Goal: Information Seeking & Learning: Check status

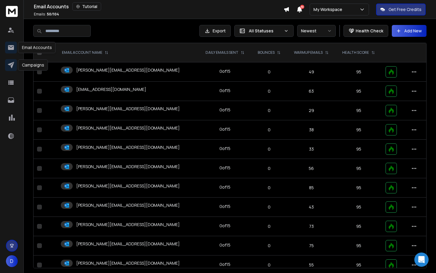
click at [10, 60] on link at bounding box center [11, 65] width 12 height 12
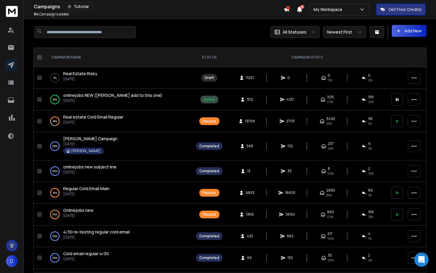
click at [63, 29] on input at bounding box center [84, 32] width 101 height 12
paste input "**********"
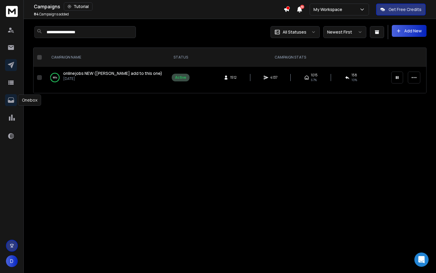
type input "**********"
click at [81, 69] on td "96 % onlinejobs NEW (Jeryl add to this one) 2 months ago" at bounding box center [106, 77] width 124 height 21
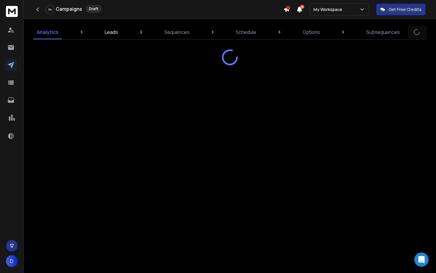
click at [113, 35] on p "Leads" at bounding box center [111, 31] width 13 height 7
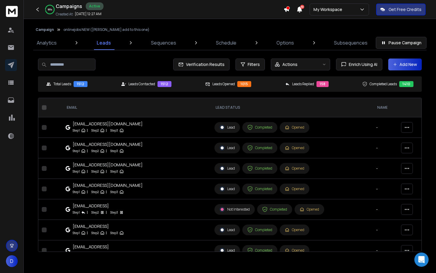
click at [73, 70] on input at bounding box center [67, 64] width 58 height 12
paste input "**********"
type input "**********"
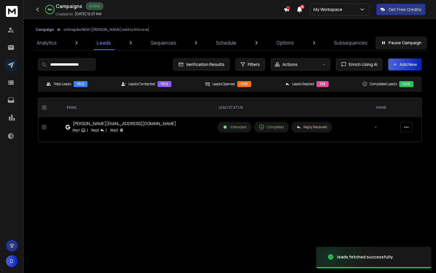
click at [154, 127] on div "elsa@elsamoreck.com Step 1 | Step 2 | Step 3" at bounding box center [138, 126] width 145 height 13
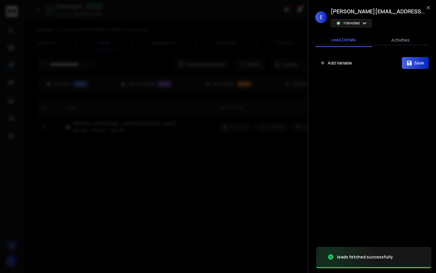
click at [397, 44] on button "Activities" at bounding box center [400, 40] width 57 height 13
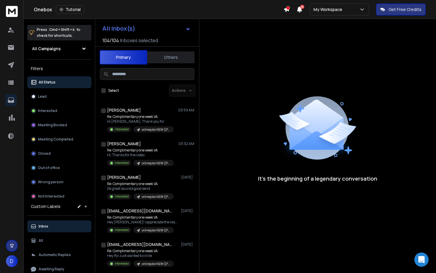
click at [119, 73] on input at bounding box center [147, 74] width 94 height 12
paste input "**********"
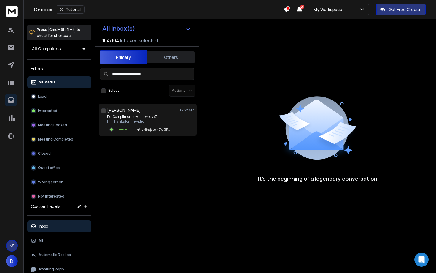
type input "**********"
click at [163, 120] on p "Hi, Thanks for the video." at bounding box center [140, 121] width 67 height 5
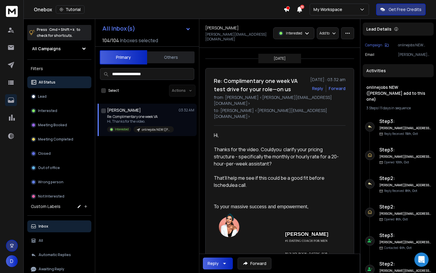
click at [109, 177] on div "**********" at bounding box center [147, 155] width 104 height 273
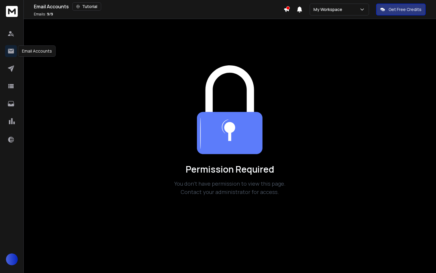
click at [13, 46] on link at bounding box center [11, 51] width 12 height 12
click at [8, 75] on div at bounding box center [12, 70] width 14 height 14
click at [9, 69] on icon at bounding box center [11, 69] width 6 height 6
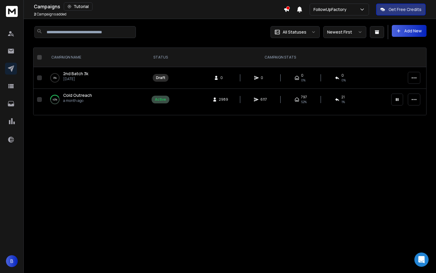
click at [77, 98] on p "a month ago" at bounding box center [77, 100] width 29 height 5
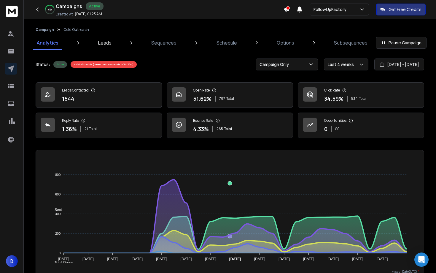
click at [98, 44] on link "Leads" at bounding box center [105, 43] width 20 height 14
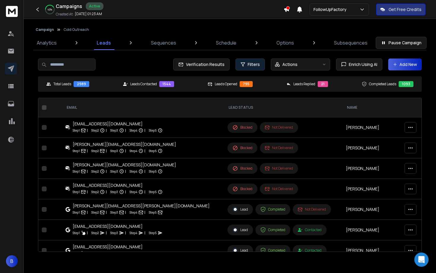
click at [252, 61] on span "Filters" at bounding box center [254, 64] width 12 height 6
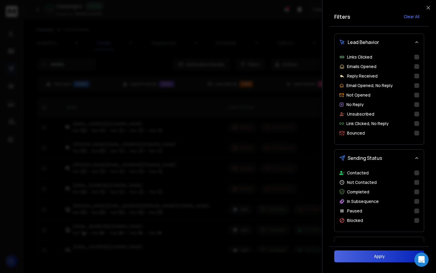
click at [361, 72] on div "Links Clicked Emails Opened Reply Received Email Opened, No Reply Not Opened No…" at bounding box center [379, 99] width 89 height 90
click at [356, 78] on p "Reply Received" at bounding box center [362, 76] width 31 height 6
click at [414, 78] on button "Reply Received" at bounding box center [416, 76] width 5 height 5
click at [363, 255] on button "Apply" at bounding box center [379, 256] width 90 height 12
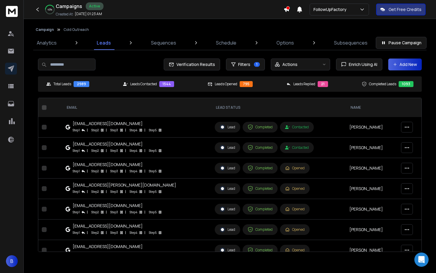
scroll to position [113, 0]
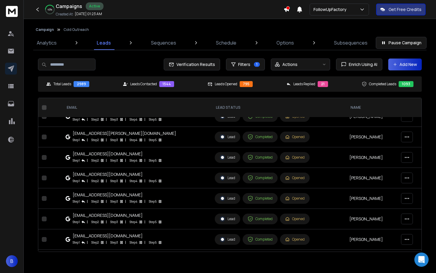
click at [177, 155] on div "tashapepi@gmail.com Step 1 | Step 2 | Step 3 | Step 4 | Step 5" at bounding box center [137, 157] width 142 height 13
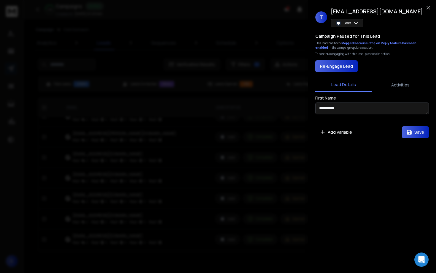
click at [398, 79] on button "Activities" at bounding box center [400, 84] width 57 height 13
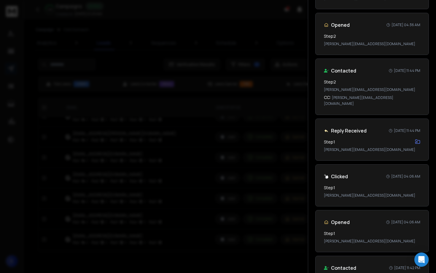
scroll to position [163, 0]
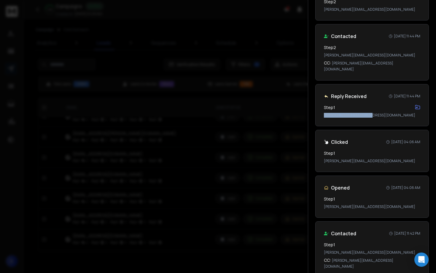
drag, startPoint x: 324, startPoint y: 110, endPoint x: 381, endPoint y: 109, distance: 56.7
click at [381, 113] on p "wes@followupfactory.co" at bounding box center [372, 115] width 96 height 5
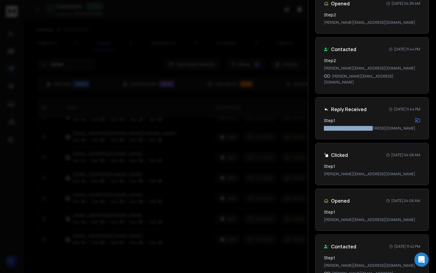
scroll to position [126, 0]
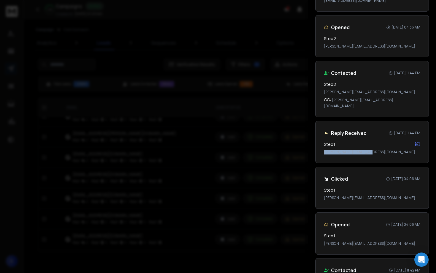
click at [350, 108] on div "Contacted Sep 26, 2025, 11:44 PM Step 2 wes@followupfactory.co CC: wes@followup…" at bounding box center [372, 89] width 114 height 56
drag, startPoint x: 332, startPoint y: 98, endPoint x: 388, endPoint y: 100, distance: 56.4
click at [389, 100] on div "Contacted Sep 26, 2025, 11:44 PM Step 2 wes@followupfactory.co CC: wes@followup…" at bounding box center [372, 88] width 96 height 39
click at [367, 102] on span "wes@followupfactory.co" at bounding box center [358, 102] width 69 height 11
click at [228, 173] on div at bounding box center [218, 136] width 436 height 273
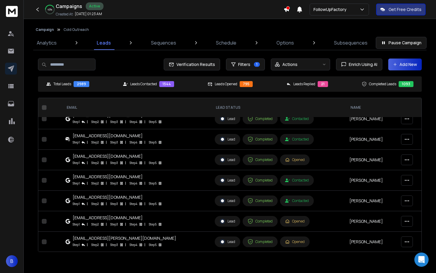
scroll to position [0, 0]
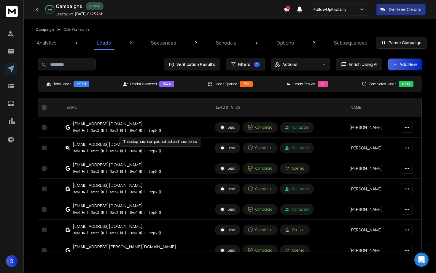
click at [155, 148] on p "Step 5" at bounding box center [153, 151] width 8 height 6
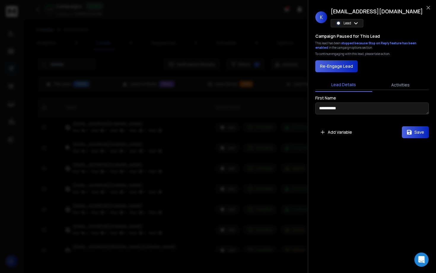
click at [395, 85] on button "Activities" at bounding box center [400, 84] width 57 height 13
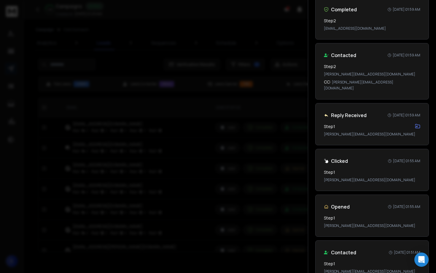
scroll to position [117, 0]
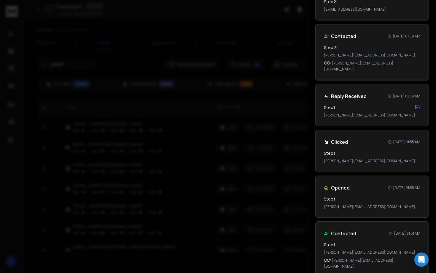
click at [217, 183] on div at bounding box center [218, 136] width 436 height 273
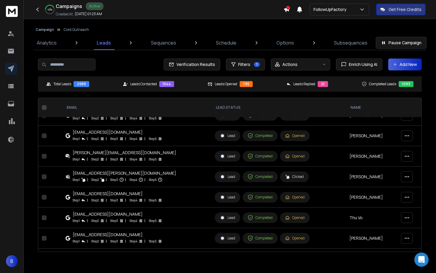
scroll to position [240, 0]
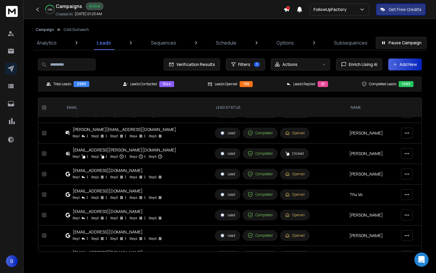
click at [171, 184] on td "thuvothuvo@gmail.com Step 1 | Step 2 | Step 3 | Step 4 | Step 5" at bounding box center [136, 194] width 149 height 20
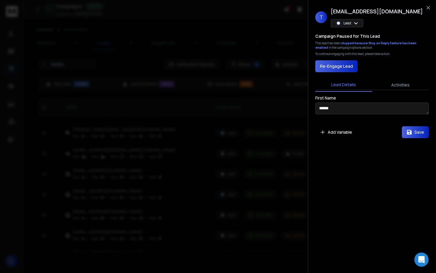
click at [400, 81] on button "Activities" at bounding box center [400, 84] width 57 height 13
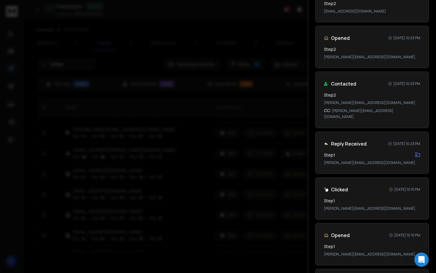
scroll to position [116, 0]
click at [209, 166] on div at bounding box center [218, 136] width 436 height 273
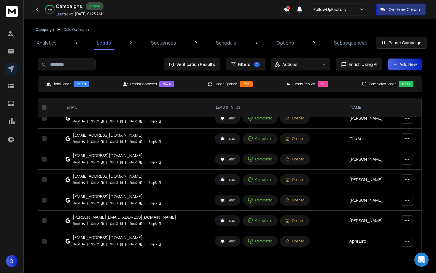
scroll to position [300, 0]
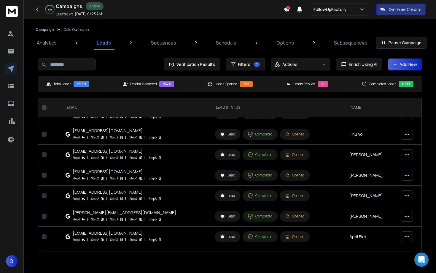
click at [179, 180] on div "alana.belch@gmail.com Step 1 | Step 2 | Step 3 | Step 4 | Step 5" at bounding box center [137, 175] width 142 height 13
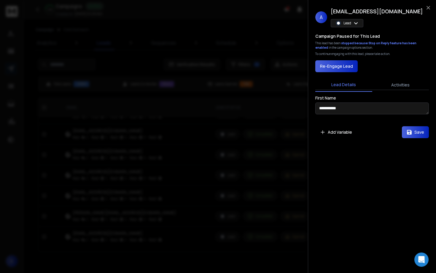
click at [402, 85] on button "Activities" at bounding box center [400, 84] width 57 height 13
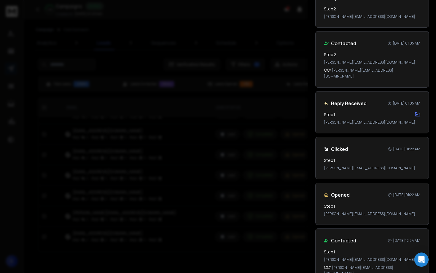
scroll to position [163, 0]
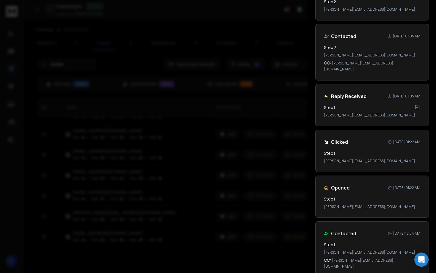
click at [256, 189] on div at bounding box center [218, 136] width 436 height 273
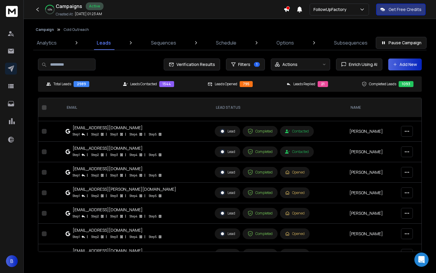
scroll to position [0, 0]
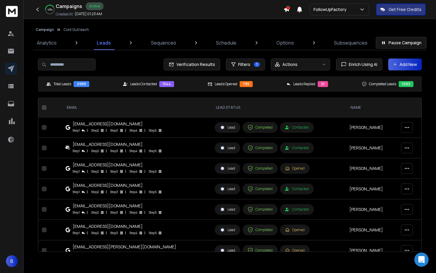
click at [243, 132] on div "Completed" at bounding box center [260, 127] width 35 height 11
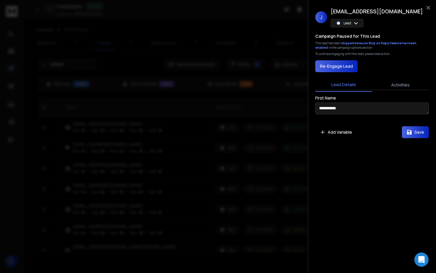
click at [383, 89] on button "Activities" at bounding box center [400, 84] width 57 height 13
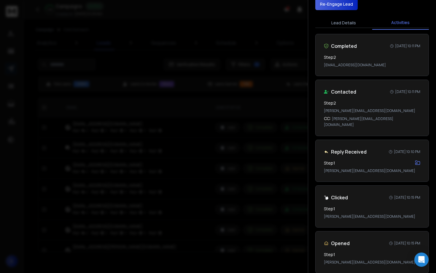
scroll to position [117, 0]
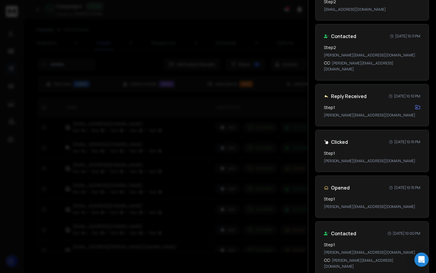
click at [239, 159] on div at bounding box center [218, 136] width 436 height 273
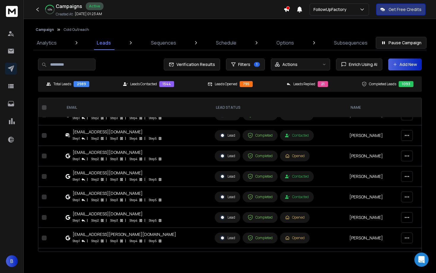
scroll to position [0, 0]
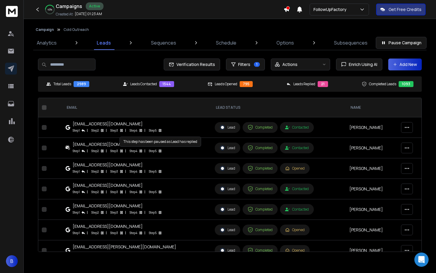
click at [157, 150] on p "Step 5" at bounding box center [153, 151] width 8 height 6
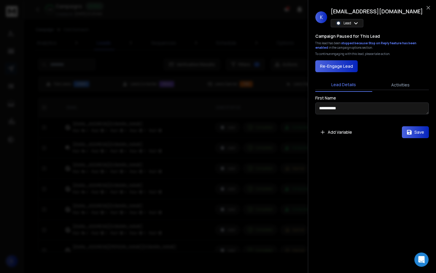
click at [394, 88] on button "Activities" at bounding box center [400, 84] width 57 height 13
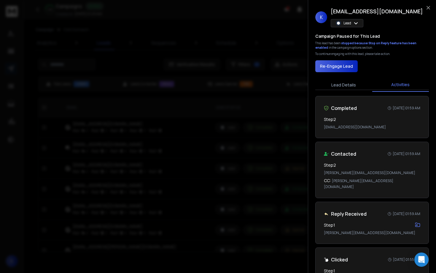
scroll to position [117, 0]
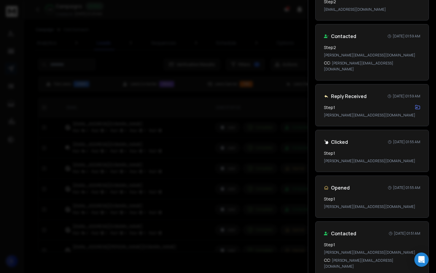
click at [171, 102] on div at bounding box center [218, 136] width 436 height 273
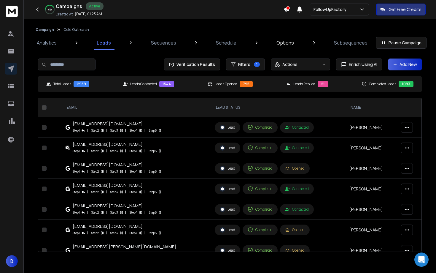
click at [281, 44] on p "Options" at bounding box center [285, 42] width 18 height 7
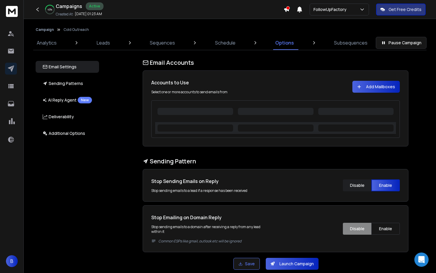
click at [55, 123] on div "Email Settings Sending Patterns AI Reply Agent New Deliverability Additional Op…" at bounding box center [67, 100] width 63 height 78
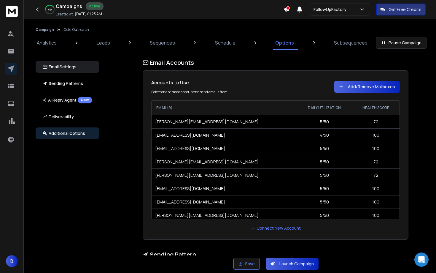
click at [58, 133] on p "Additional Options" at bounding box center [64, 133] width 42 height 6
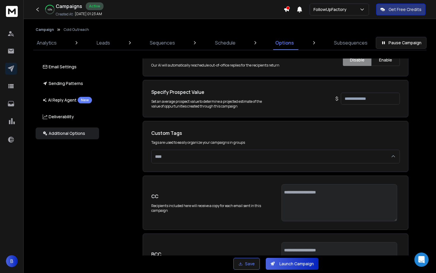
scroll to position [1123, 0]
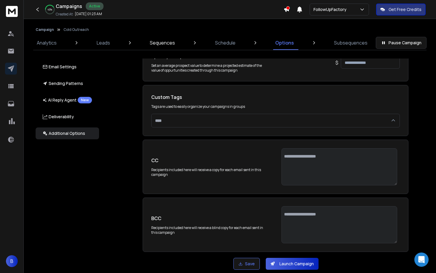
click at [171, 47] on link "Sequences" at bounding box center [162, 43] width 32 height 14
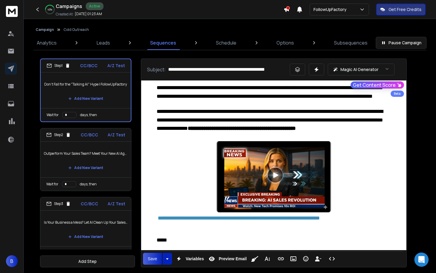
scroll to position [3, 0]
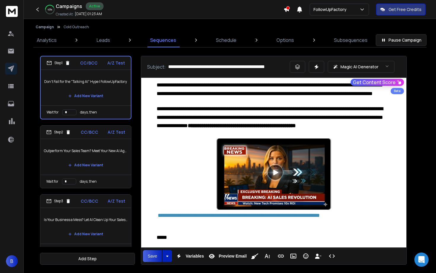
click at [95, 66] on div "Step 1 CC/BCC A/Z Test" at bounding box center [86, 62] width 90 height 13
click at [92, 63] on p "CC/BCC" at bounding box center [89, 63] width 18 height 6
click at [93, 131] on p "CC/BCC" at bounding box center [90, 132] width 18 height 6
type input "**********"
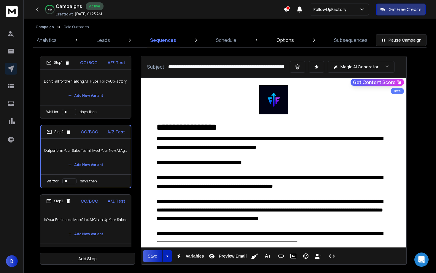
click at [277, 39] on link "Options" at bounding box center [285, 40] width 25 height 14
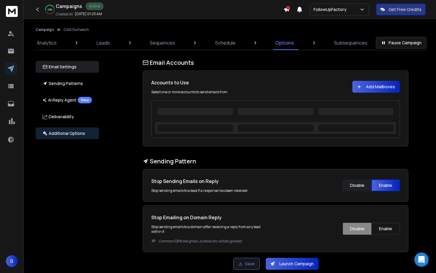
click at [56, 127] on button "Additional Options" at bounding box center [67, 133] width 63 height 12
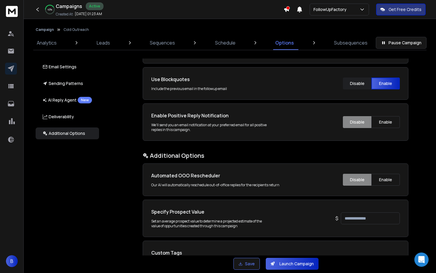
scroll to position [1123, 0]
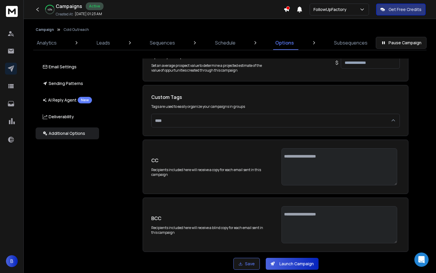
click at [4, 259] on div "B" at bounding box center [12, 136] width 24 height 273
click at [11, 259] on span "B" at bounding box center [12, 261] width 12 height 12
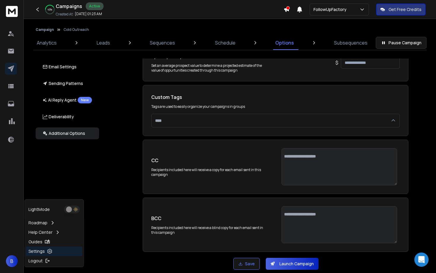
click at [38, 249] on p "Settings" at bounding box center [36, 251] width 16 height 6
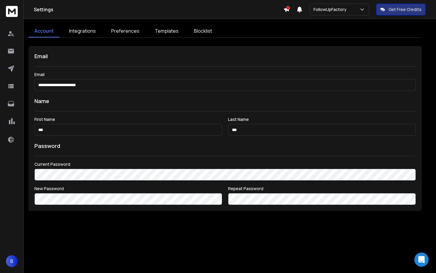
click at [125, 35] on link "Preferences" at bounding box center [125, 31] width 40 height 12
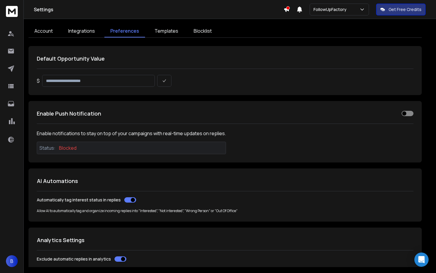
scroll to position [196, 0]
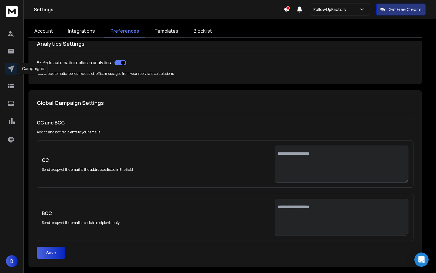
click at [14, 66] on icon at bounding box center [10, 68] width 7 height 7
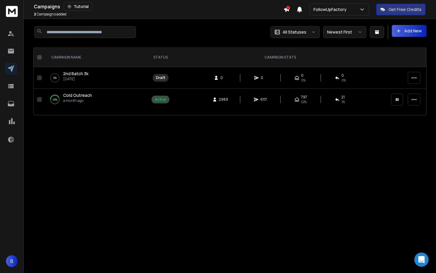
click at [69, 92] on td "42 % Cold Outreach a month ago" at bounding box center [96, 100] width 104 height 22
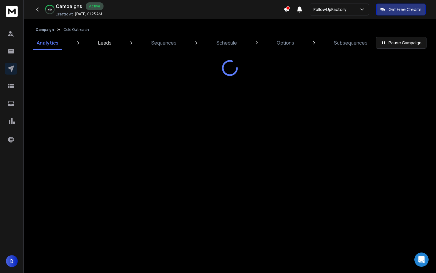
click at [99, 45] on p "Leads" at bounding box center [104, 42] width 13 height 7
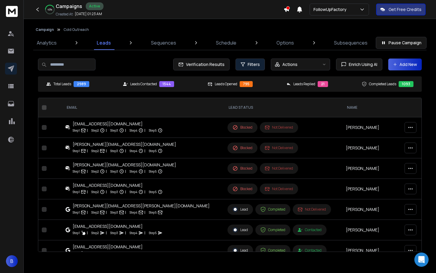
click at [250, 63] on span "Filters" at bounding box center [254, 64] width 12 height 6
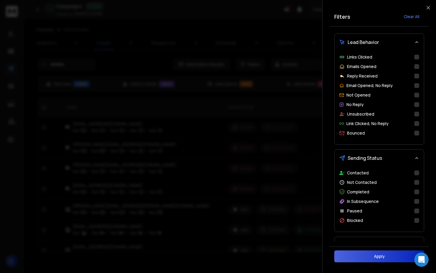
click at [357, 73] on div "Links Clicked Emails Opened Reply Received Email Opened, No Reply Not Opened No…" at bounding box center [379, 99] width 89 height 90
click at [354, 74] on p "Reply Received" at bounding box center [362, 76] width 31 height 6
click at [414, 74] on button "Reply Received" at bounding box center [416, 76] width 5 height 5
click at [363, 260] on button "Apply" at bounding box center [379, 256] width 90 height 12
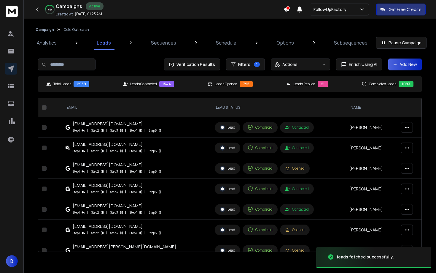
click at [199, 212] on div "christihillnc@gmail.com Step 1 | Step 2 | Step 3 | Step 4 | Step 5" at bounding box center [137, 209] width 142 height 13
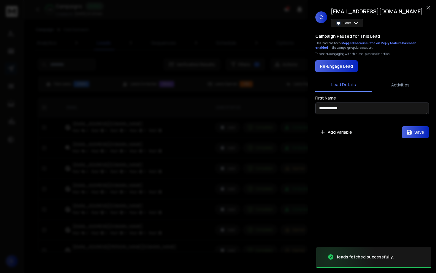
click at [395, 85] on button "Activities" at bounding box center [400, 84] width 57 height 13
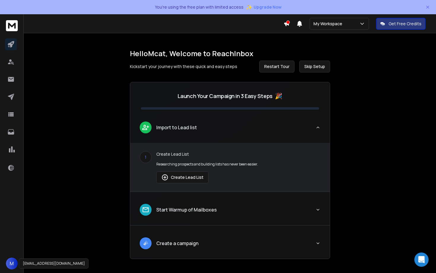
click at [8, 262] on span "M" at bounding box center [12, 263] width 12 height 12
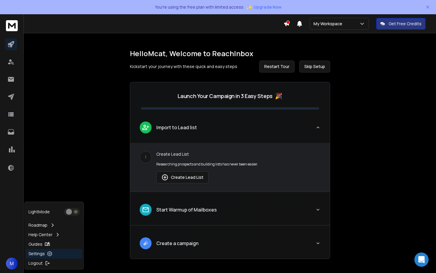
click at [44, 252] on p "Settings" at bounding box center [36, 253] width 16 height 6
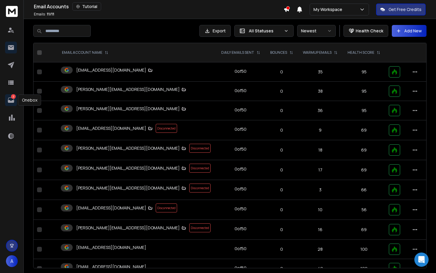
click at [11, 99] on icon at bounding box center [10, 99] width 7 height 7
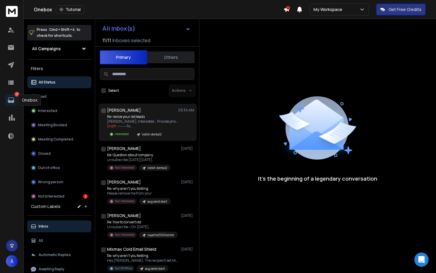
click at [157, 123] on p "[PERSON_NAME], Interested….Provide phone number to" at bounding box center [142, 121] width 71 height 5
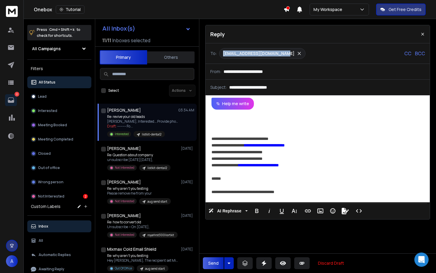
drag, startPoint x: 282, startPoint y: 54, endPoint x: 221, endPoint y: 54, distance: 60.5
click at [221, 54] on div "[EMAIL_ADDRESS][DOMAIN_NAME]" at bounding box center [262, 53] width 86 height 11
copy p "[EMAIL_ADDRESS][DOMAIN_NAME]"
